Goal: Task Accomplishment & Management: Manage account settings

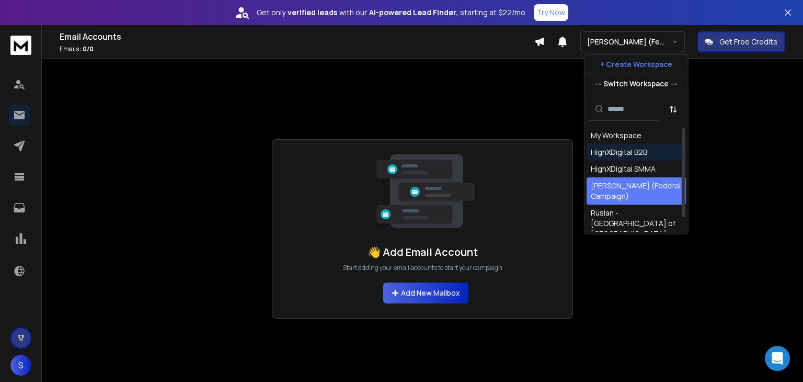
click at [600, 154] on div "HighXDigital B2B" at bounding box center [619, 152] width 56 height 10
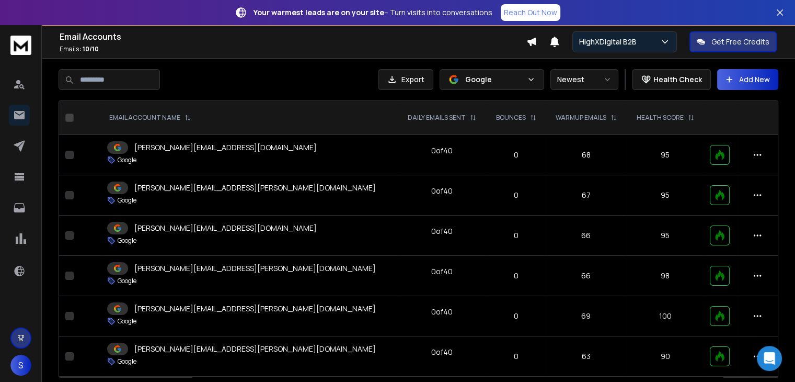
click at [627, 42] on p "HighXDigital B2B" at bounding box center [610, 42] width 62 height 10
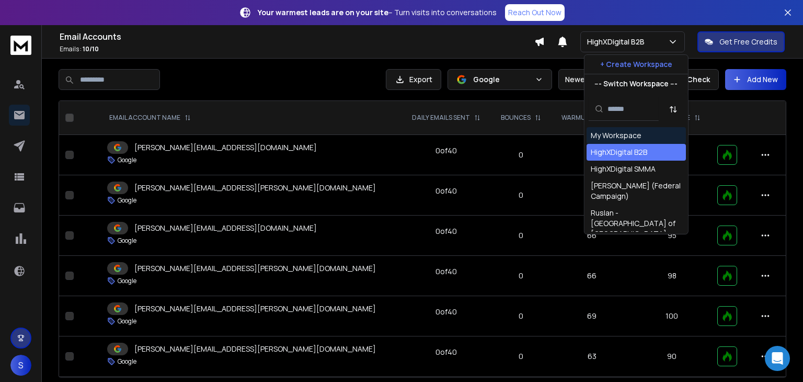
click at [630, 111] on input "text" at bounding box center [629, 108] width 45 height 23
click at [672, 107] on div "+ Create Workspace --- Switch Workspace --- My Workspace HighXDigital B2B HighX…" at bounding box center [636, 144] width 105 height 180
click at [628, 115] on div "+ Create Workspace --- Switch Workspace --- My Workspace HighXDigital B2B HighX…" at bounding box center [636, 144] width 105 height 180
